Goal: Find contact information: Find contact information

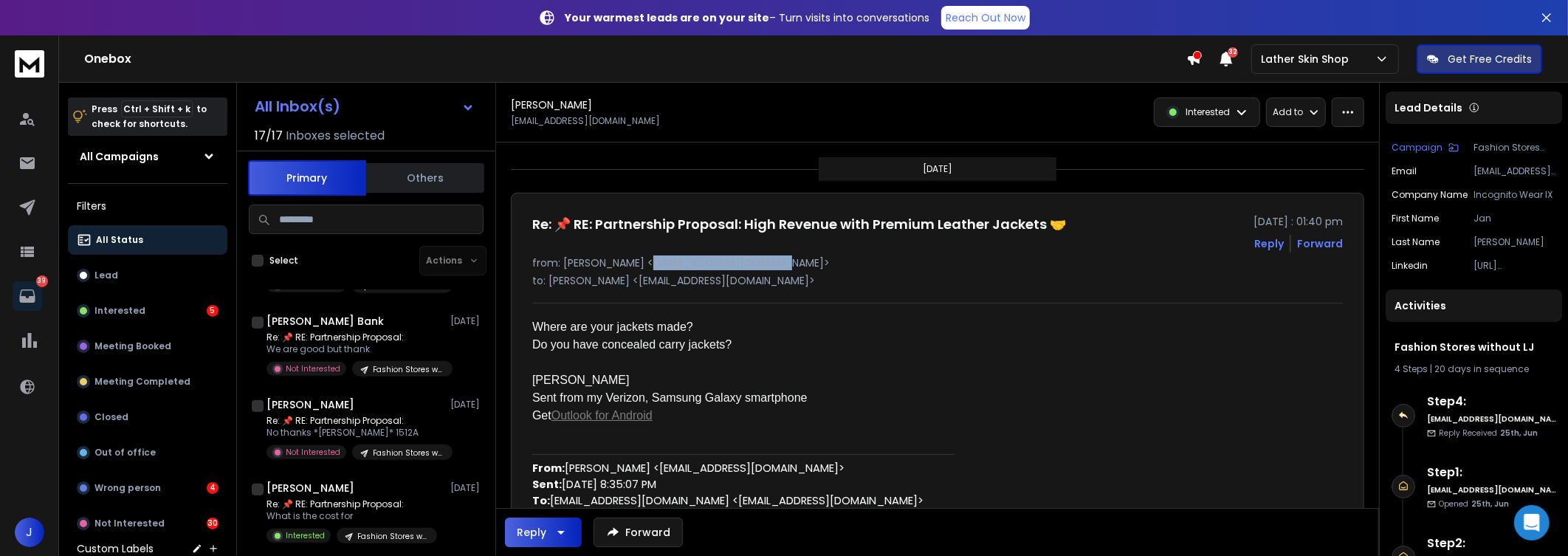
scroll to position [1329, 0]
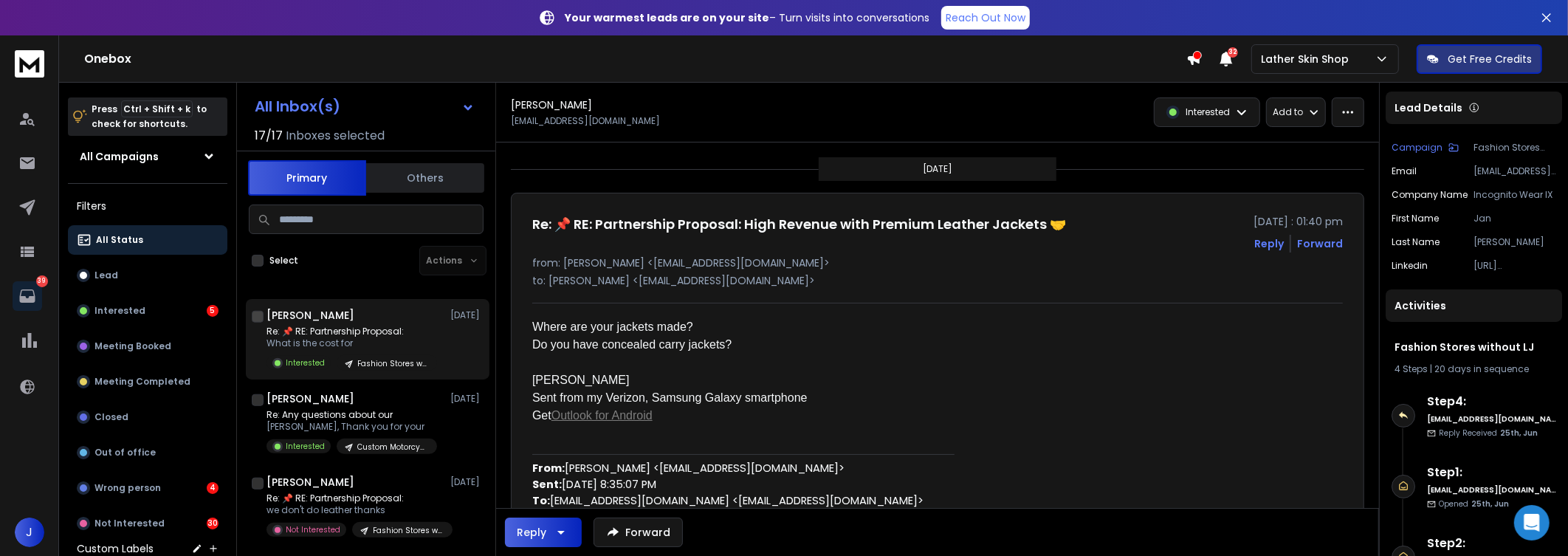
click at [293, 322] on div "[PERSON_NAME] [DATE] Re: 📌 RE: Partnership Proposal: What is the cost for Inter…" at bounding box center [375, 340] width 217 height 63
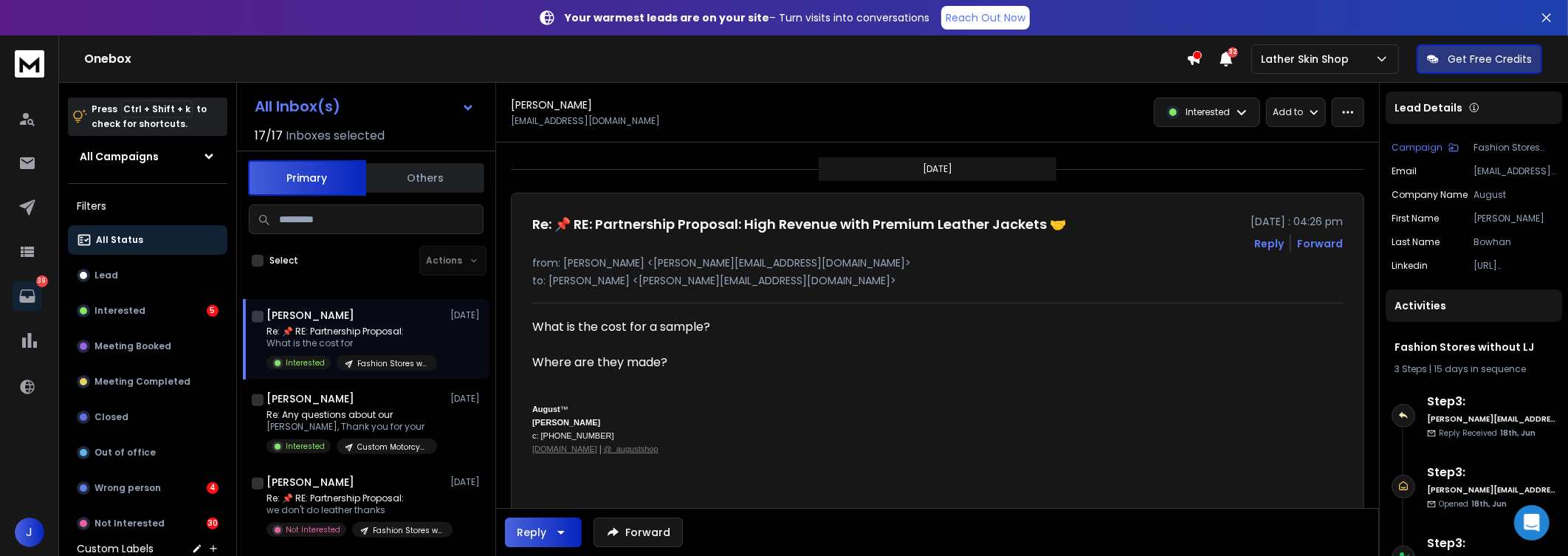
drag, startPoint x: 525, startPoint y: 325, endPoint x: 709, endPoint y: 357, distance: 186.8
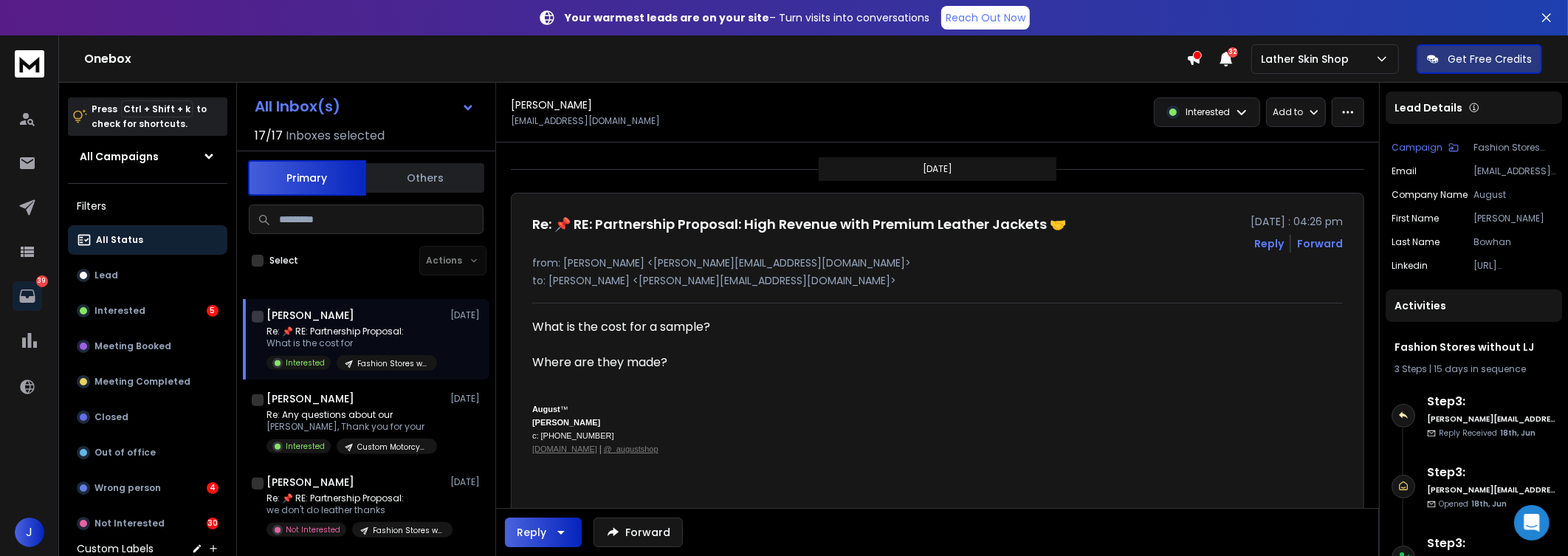
drag, startPoint x: 696, startPoint y: 464, endPoint x: 637, endPoint y: 411, distance: 79.3
click at [646, 422] on b "August ™ [PERSON_NAME] c: [PHONE_NUMBER] [DOMAIN_NAME] | @_augustshop" at bounding box center [748, 429] width 431 height 80
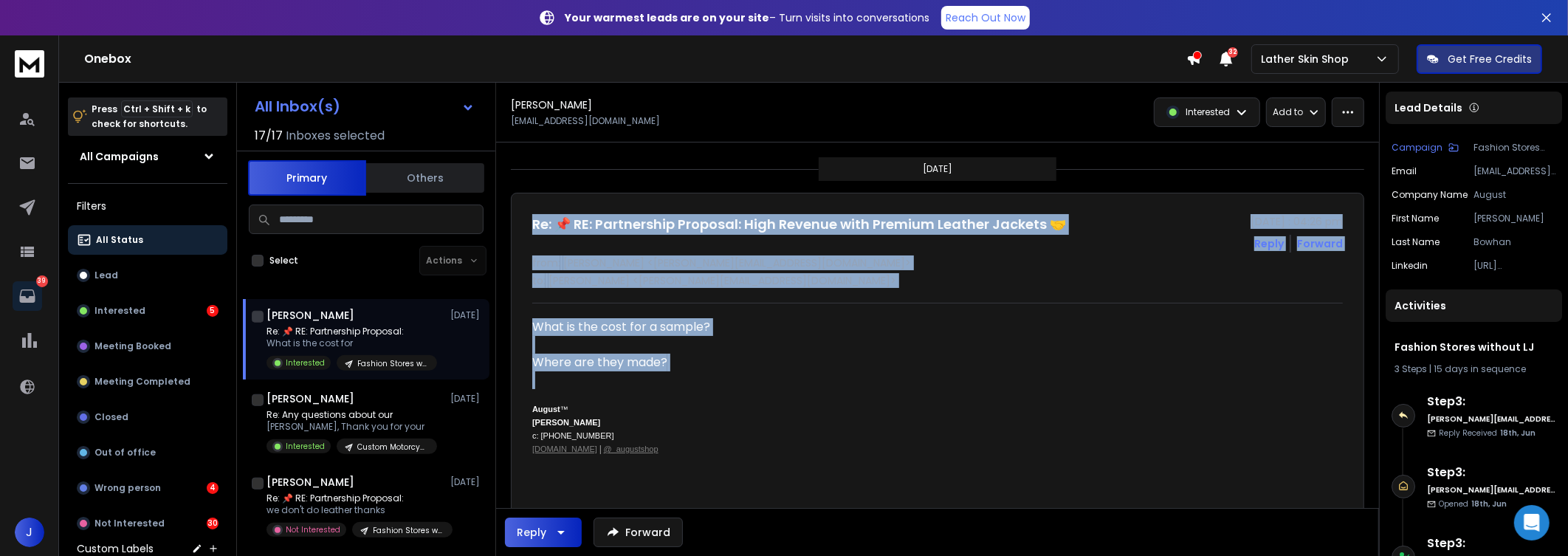
drag, startPoint x: 609, startPoint y: 369, endPoint x: 532, endPoint y: 217, distance: 170.4
click at [533, 222] on h1 "Re: 📌 RE: Partnership Proposal: High Revenue with Premium Leather Jackets 🤝" at bounding box center [799, 225] width 533 height 20
drag, startPoint x: 532, startPoint y: 222, endPoint x: 723, endPoint y: 429, distance: 281.7
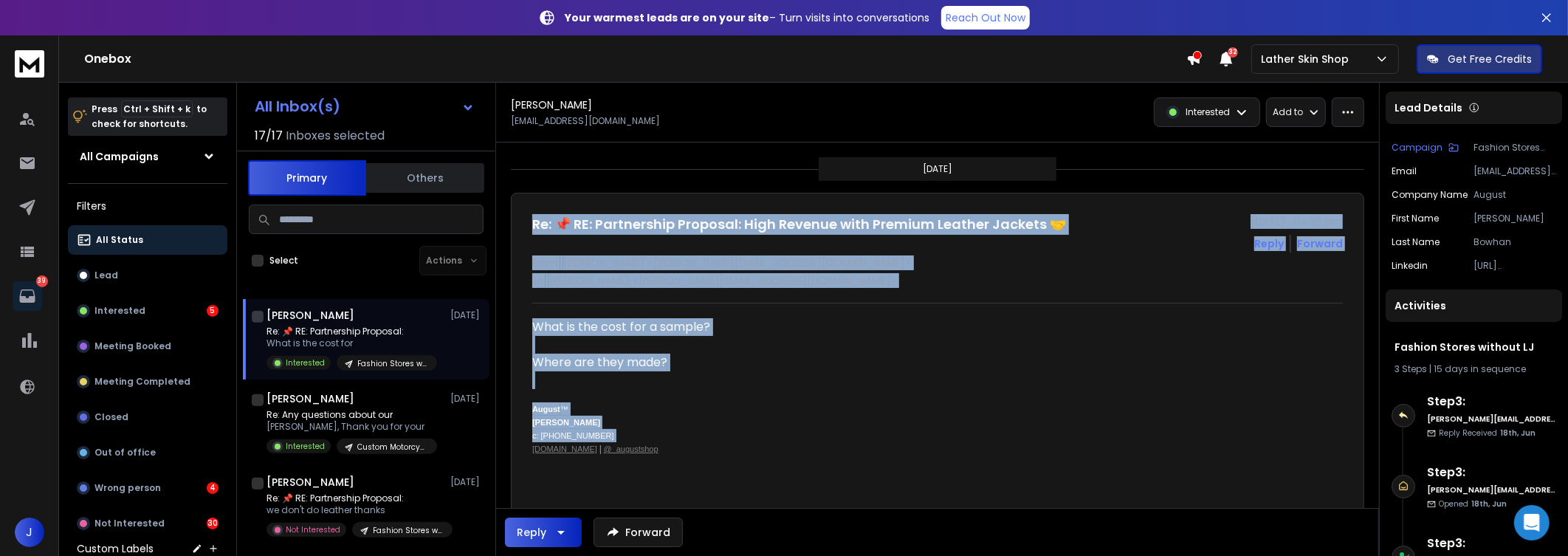
click at [726, 382] on div "August ™ [PERSON_NAME] c: [PHONE_NUMBER] [DOMAIN_NAME] | @_augustshop" at bounding box center [748, 453] width 431 height 164
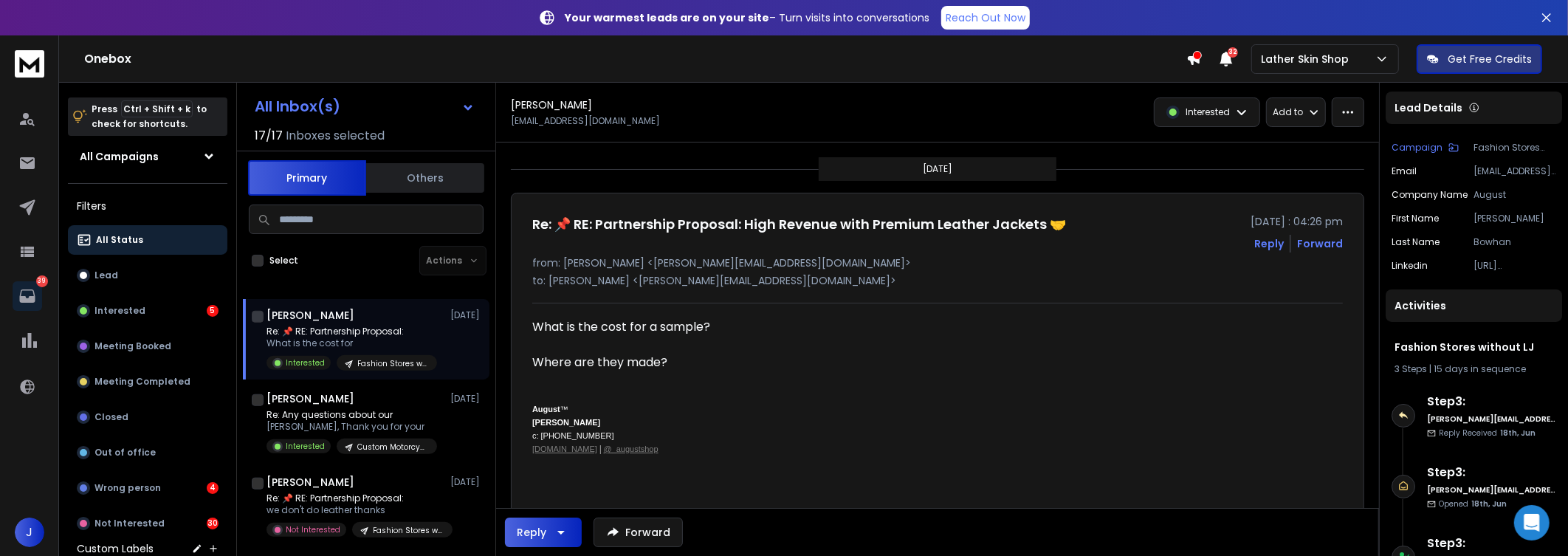
click at [726, 382] on div "August ™ [PERSON_NAME] c: [PHONE_NUMBER] [DOMAIN_NAME] | @_augustshop" at bounding box center [748, 453] width 431 height 164
click at [648, 259] on p "from: [PERSON_NAME] <[PERSON_NAME][EMAIL_ADDRESS][DOMAIN_NAME]>" at bounding box center [937, 263] width 810 height 15
drag, startPoint x: 648, startPoint y: 259, endPoint x: 752, endPoint y: 265, distance: 104.2
click at [752, 265] on p "from: [PERSON_NAME] <[PERSON_NAME][EMAIL_ADDRESS][DOMAIN_NAME]>" at bounding box center [937, 263] width 810 height 15
copy p "[EMAIL_ADDRESS][DOMAIN_NAME]"
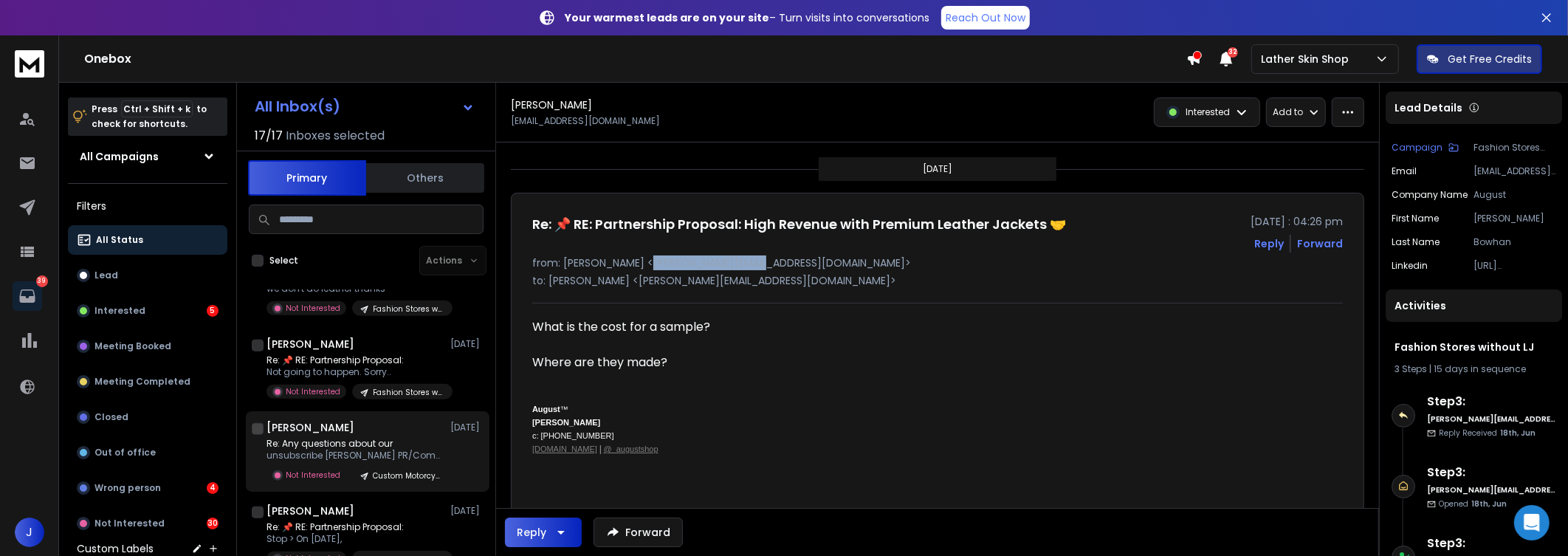
scroll to position [1772, 0]
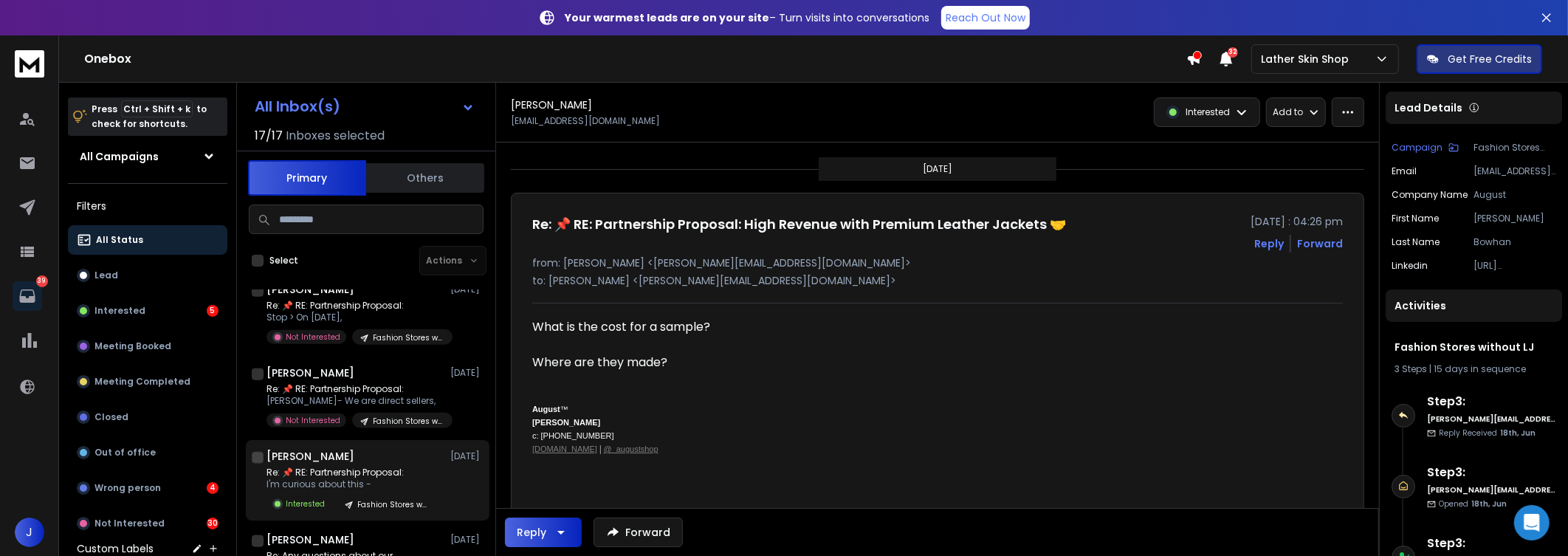
click at [294, 475] on p "Re: 📌 RE: Partnership Proposal:" at bounding box center [352, 472] width 171 height 12
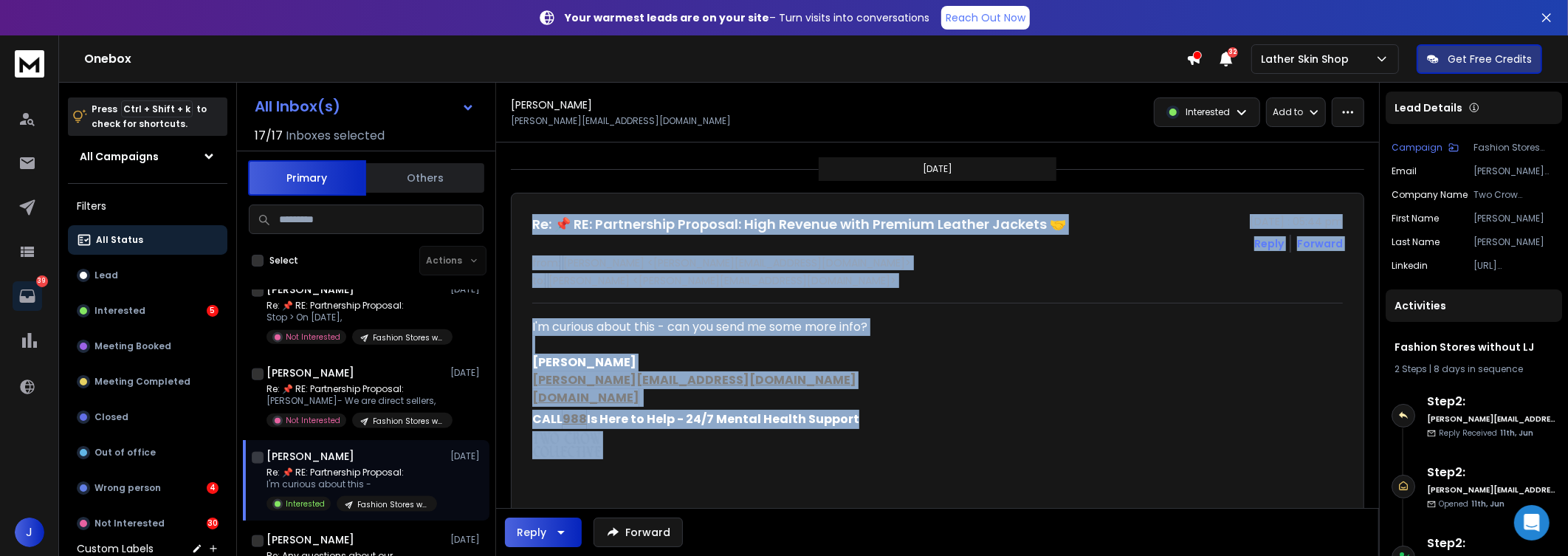
drag, startPoint x: 530, startPoint y: 218, endPoint x: 935, endPoint y: 438, distance: 460.9
click at [935, 438] on div "[PERSON_NAME] [PERSON_NAME][EMAIL_ADDRESS][DOMAIN_NAME] [DOMAIN_NAME] CALL 988 …" at bounding box center [748, 415] width 431 height 123
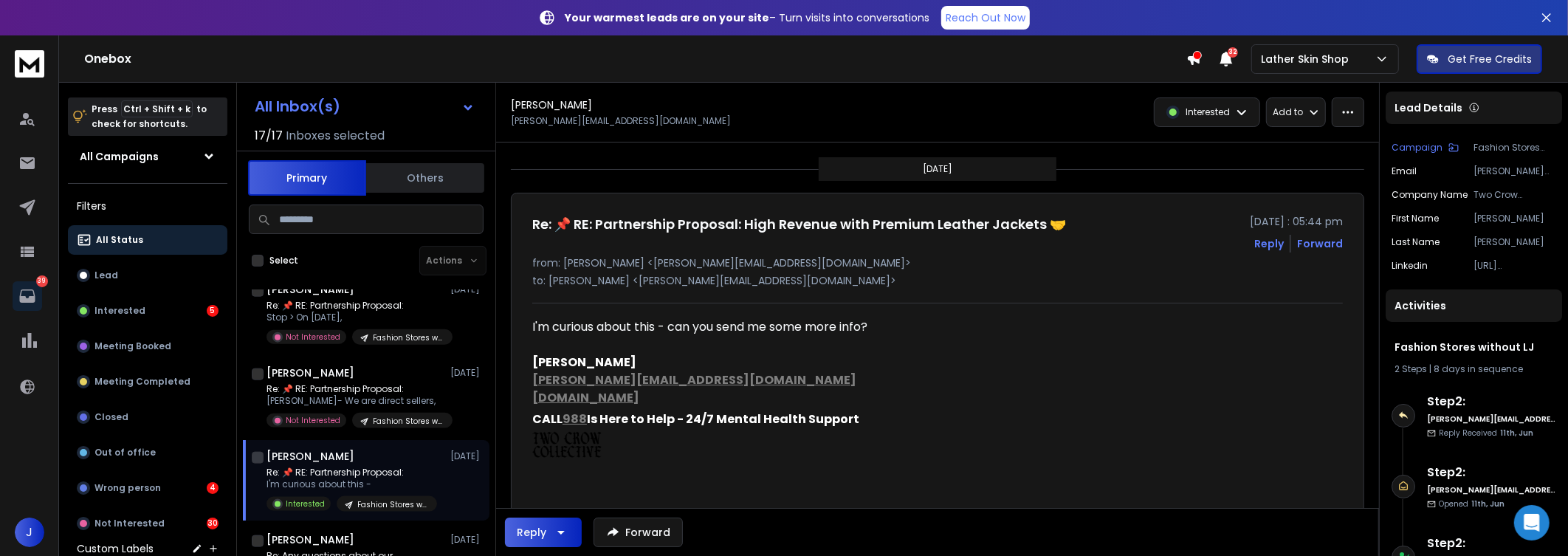
click at [921, 447] on div "[PERSON_NAME] [PERSON_NAME][EMAIL_ADDRESS][DOMAIN_NAME] [DOMAIN_NAME] CALL 988 …" at bounding box center [748, 415] width 431 height 123
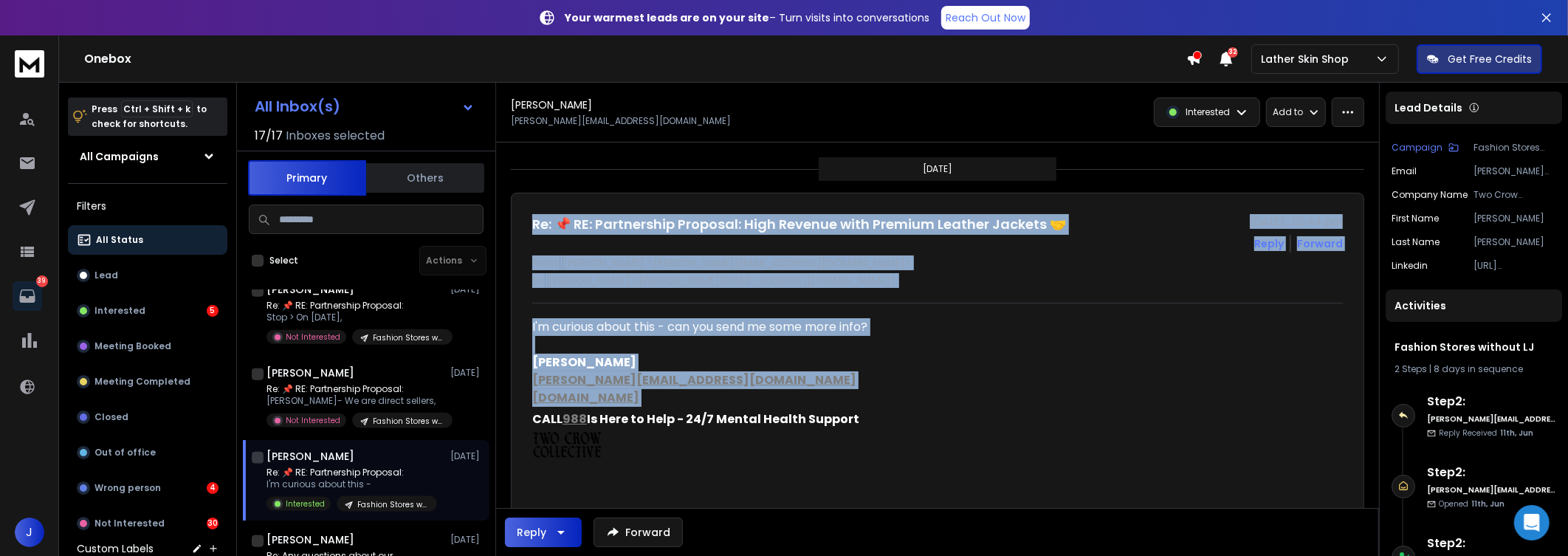
drag, startPoint x: 886, startPoint y: 444, endPoint x: 525, endPoint y: 209, distance: 430.8
click at [539, 226] on h1 "Re: 📌 RE: Partnership Proposal: High Revenue with Premium Leather Jackets 🤝" at bounding box center [799, 225] width 533 height 20
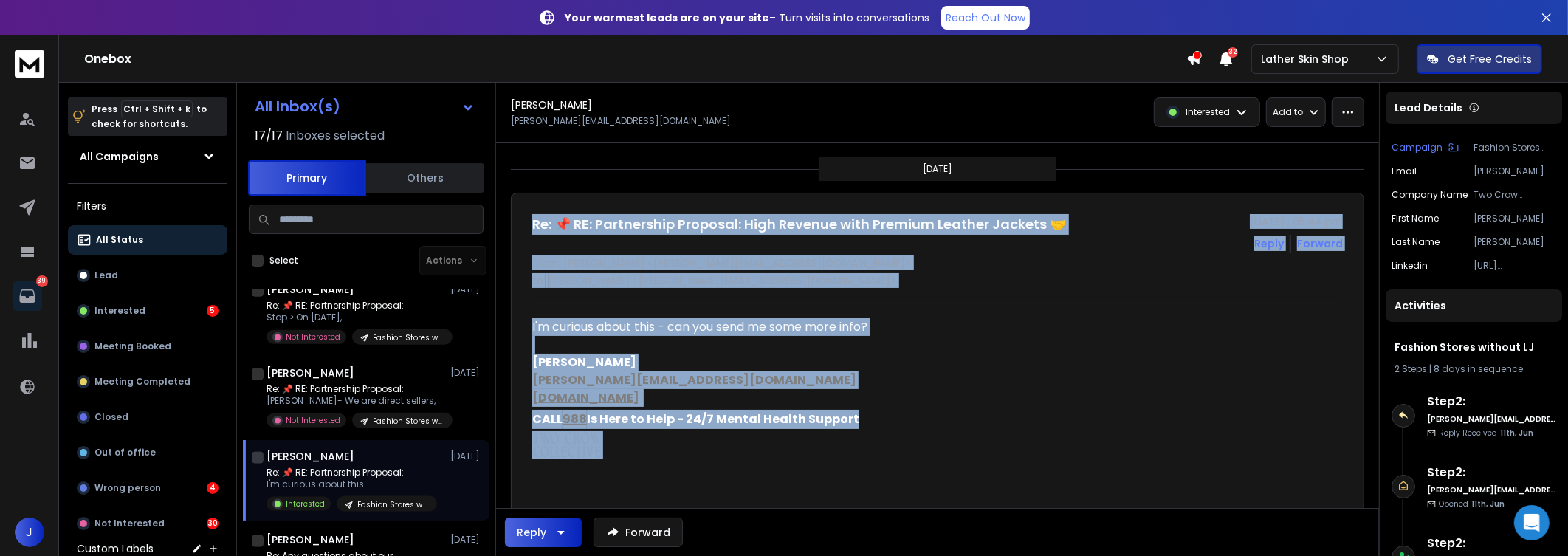
drag, startPoint x: 533, startPoint y: 223, endPoint x: 872, endPoint y: 458, distance: 412.5
click at [872, 458] on div "[PERSON_NAME] [PERSON_NAME][EMAIL_ADDRESS][DOMAIN_NAME] [DOMAIN_NAME] CALL 988 …" at bounding box center [748, 415] width 431 height 123
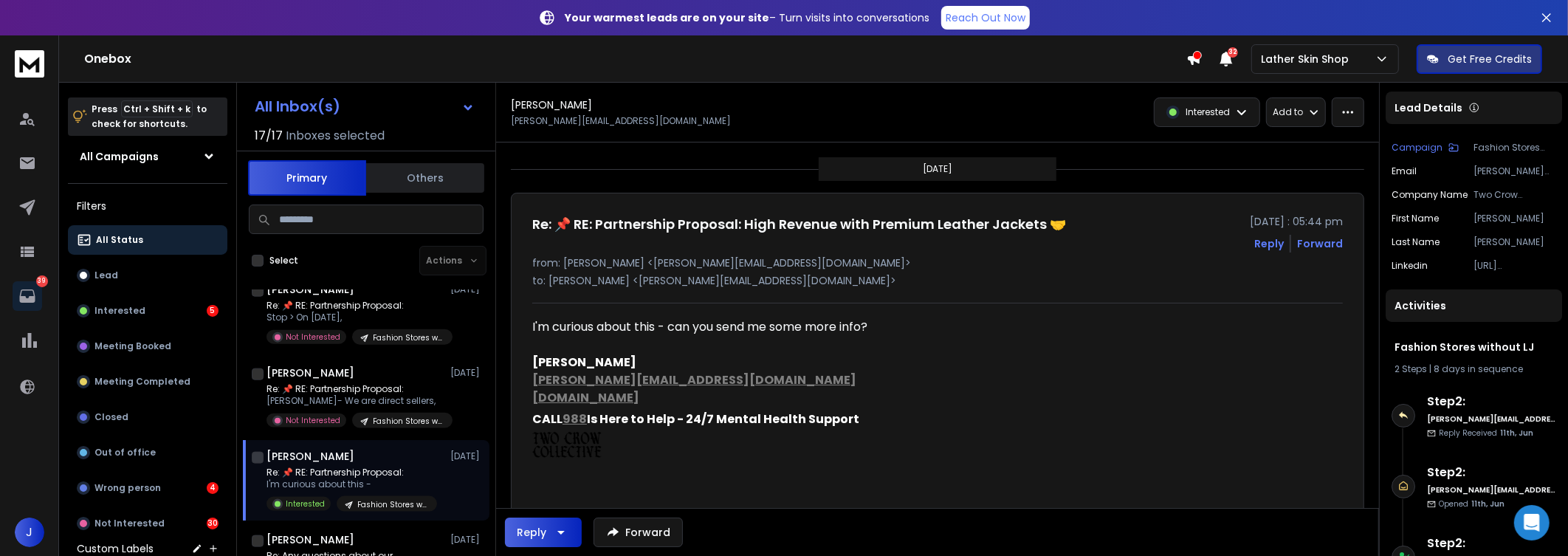
click at [872, 458] on div "[PERSON_NAME] [PERSON_NAME][EMAIL_ADDRESS][DOMAIN_NAME] [DOMAIN_NAME] CALL 988 …" at bounding box center [748, 415] width 431 height 123
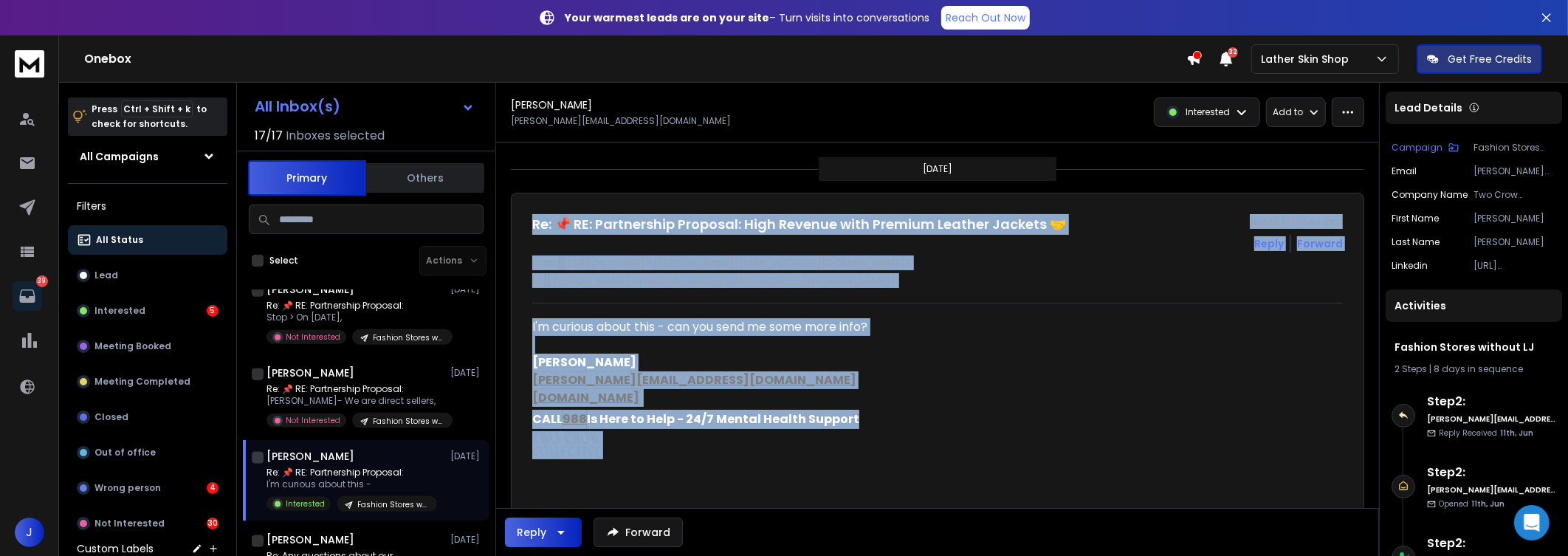
drag, startPoint x: 872, startPoint y: 458, endPoint x: 525, endPoint y: 231, distance: 414.7
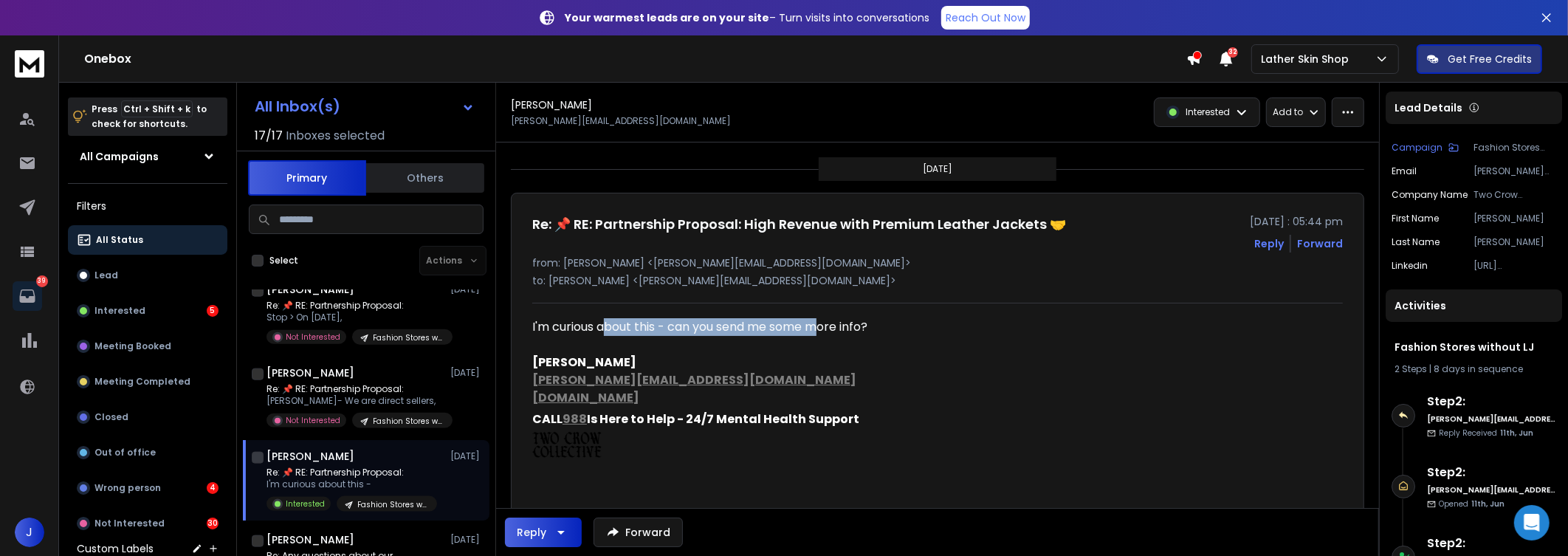
drag, startPoint x: 604, startPoint y: 325, endPoint x: 857, endPoint y: 319, distance: 253.1
click at [847, 319] on div "I'm curious about this - can you send me some more info?" at bounding box center [748, 327] width 431 height 18
click at [896, 320] on div "I'm curious about this - can you send me some more info?" at bounding box center [748, 327] width 431 height 18
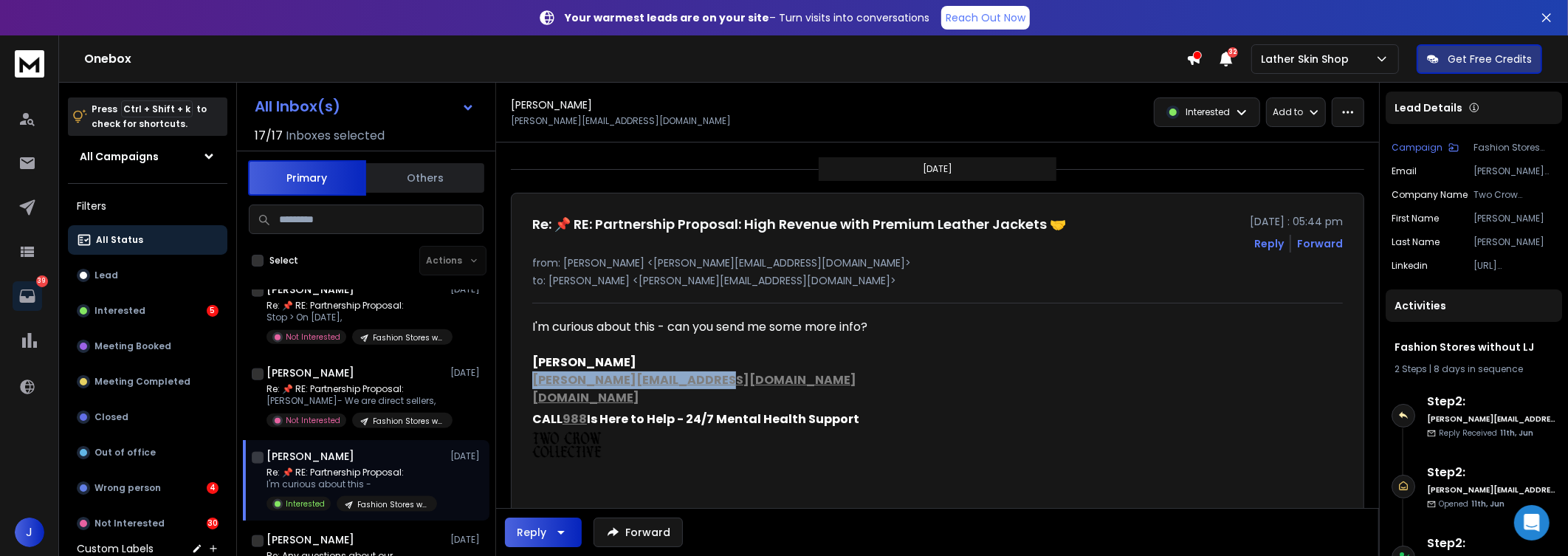
drag, startPoint x: 729, startPoint y: 379, endPoint x: 525, endPoint y: 371, distance: 204.2
copy link "[PERSON_NAME][EMAIL_ADDRESS][DOMAIN_NAME]"
click at [385, 472] on p "Re: 📌 RE: Partnership Proposal:" at bounding box center [352, 472] width 171 height 12
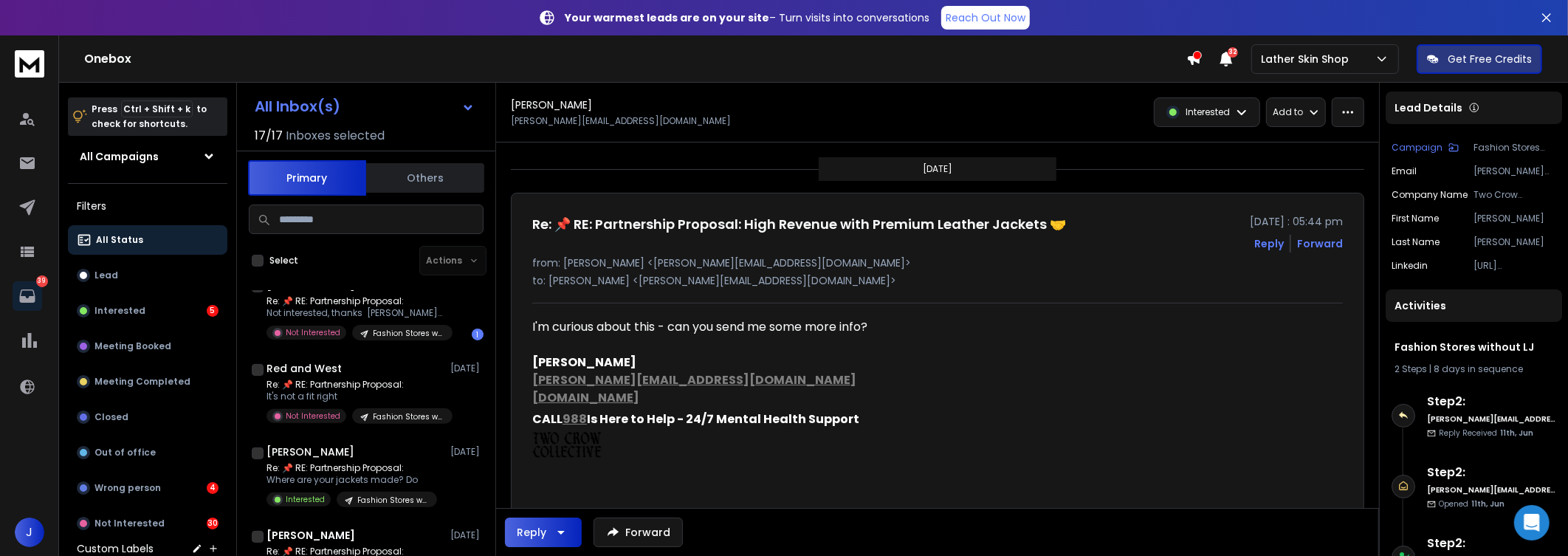
scroll to position [0, 0]
